Goal: Navigation & Orientation: Find specific page/section

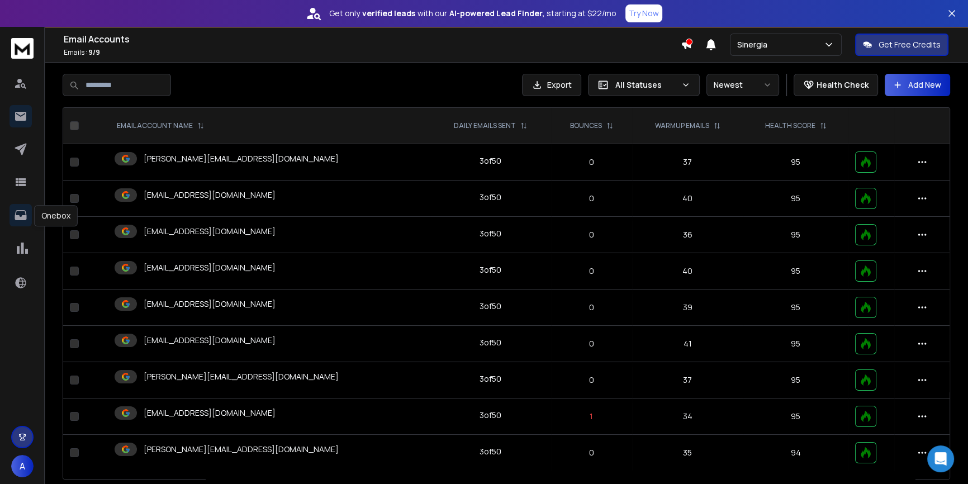
click at [23, 221] on icon at bounding box center [20, 215] width 13 height 13
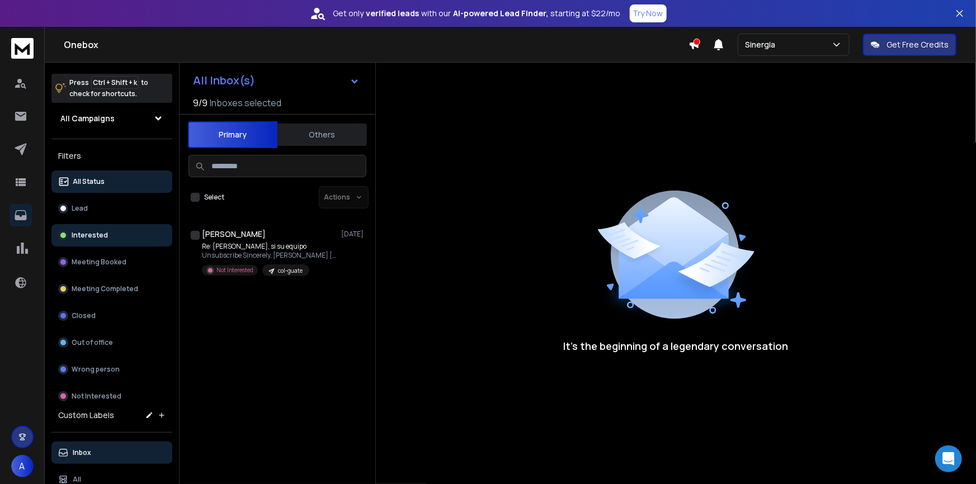
click at [90, 239] on p "Interested" at bounding box center [90, 235] width 36 height 9
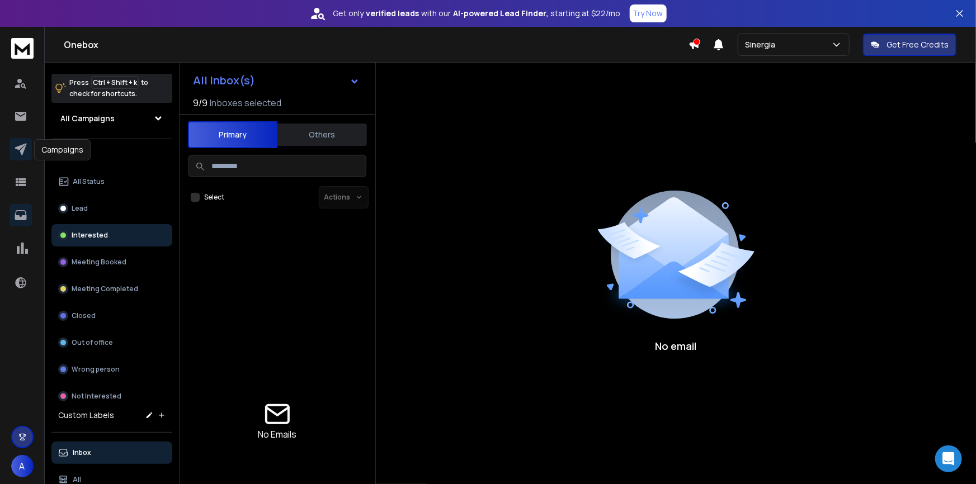
click at [20, 148] on icon at bounding box center [21, 149] width 12 height 12
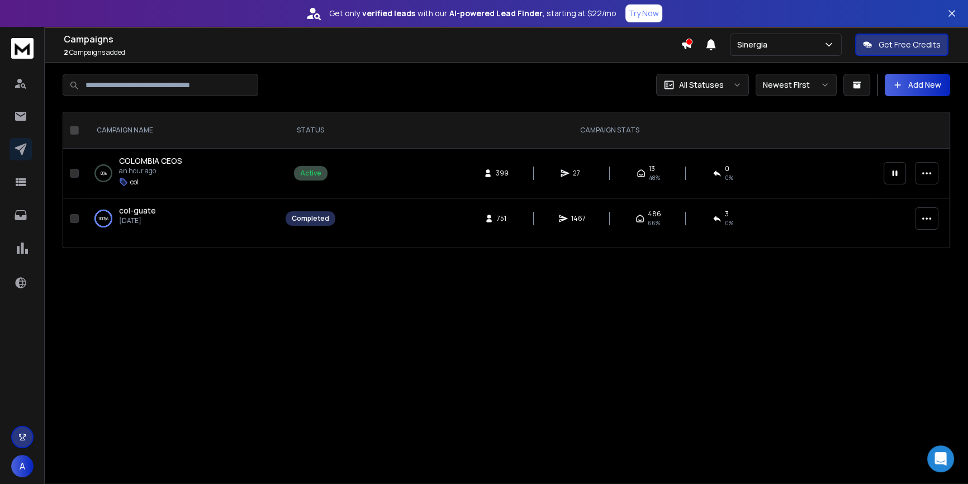
click at [145, 169] on p "an hour ago" at bounding box center [150, 171] width 63 height 9
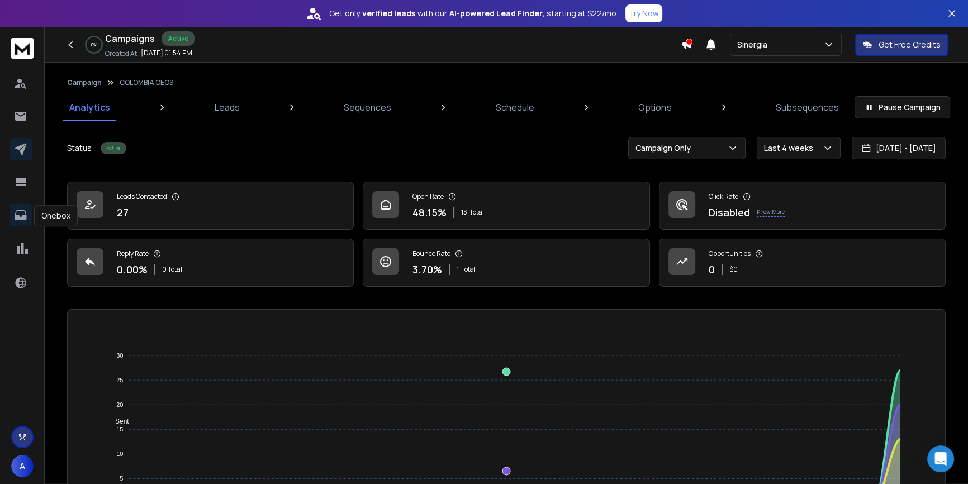
click at [16, 212] on icon at bounding box center [20, 215] width 13 height 13
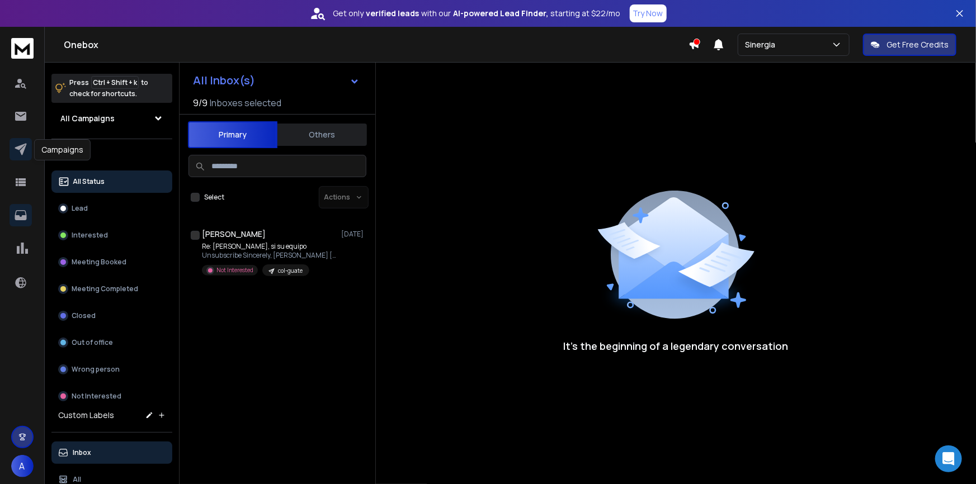
click at [16, 149] on icon at bounding box center [21, 149] width 12 height 12
